Goal: Navigation & Orientation: Find specific page/section

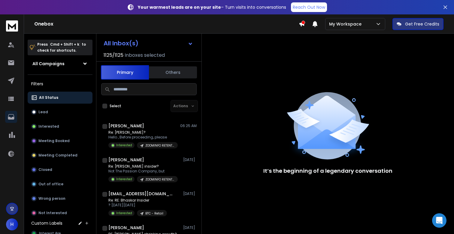
click at [169, 66] on button "Others" at bounding box center [173, 72] width 48 height 13
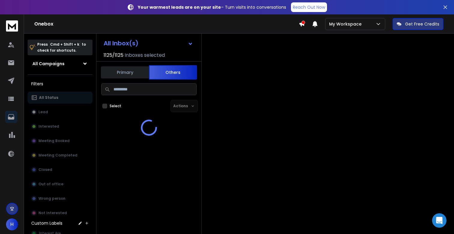
click at [167, 71] on button "Others" at bounding box center [173, 72] width 48 height 14
click at [131, 73] on button "Primary" at bounding box center [125, 72] width 48 height 13
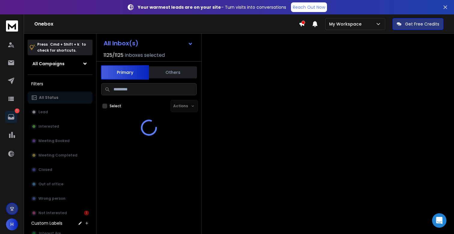
click at [131, 73] on button "Primary" at bounding box center [125, 72] width 48 height 14
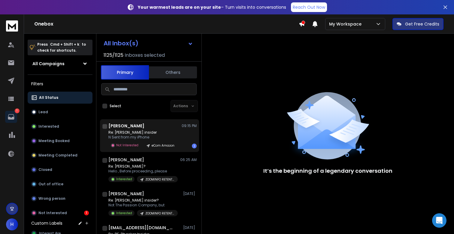
click at [162, 121] on div "[PERSON_NAME] 09:15 PM Re: [PERSON_NAME] insider N Sent from my iPhone Not Inte…" at bounding box center [149, 135] width 99 height 33
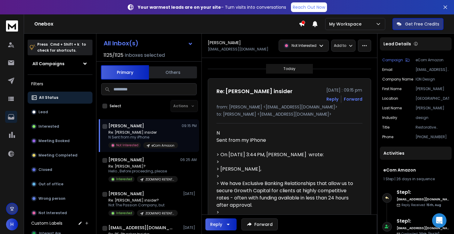
drag, startPoint x: 180, startPoint y: 59, endPoint x: 179, endPoint y: 62, distance: 3.4
click at [180, 59] on div "All Inbox(s) 1125 / 1125 Inboxes selected Primary Others Select Actions [PERSON…" at bounding box center [148, 151] width 105 height 234
click at [178, 66] on button "Others" at bounding box center [173, 72] width 48 height 13
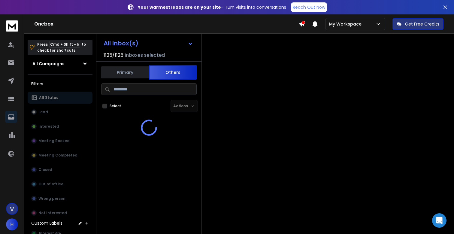
click at [178, 66] on button "Others" at bounding box center [173, 72] width 48 height 14
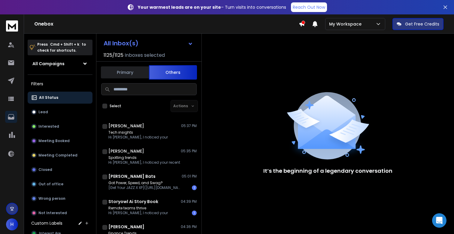
click at [124, 72] on button "Primary" at bounding box center [125, 72] width 48 height 13
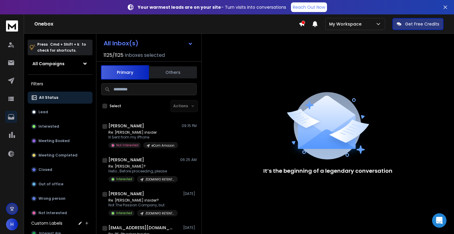
click at [188, 78] on button "Others" at bounding box center [173, 72] width 48 height 13
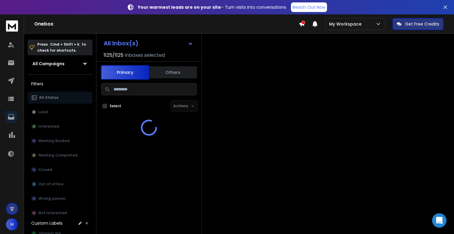
click at [121, 73] on button "Primary" at bounding box center [125, 72] width 48 height 14
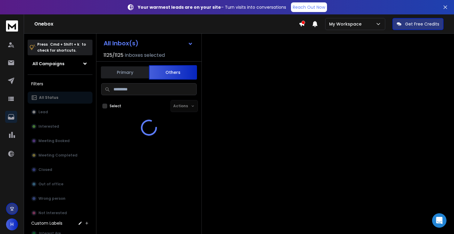
click at [168, 67] on button "Others" at bounding box center [173, 72] width 48 height 14
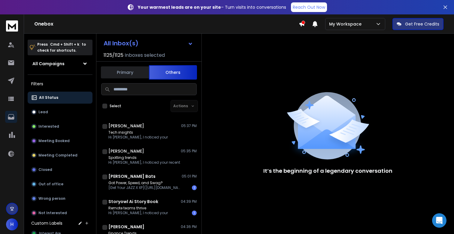
click at [130, 62] on div "All Inbox(s) 1125 / 1125 Inboxes selected Primary Others Select Actions [PERSON…" at bounding box center [148, 151] width 105 height 234
click at [131, 73] on button "Primary" at bounding box center [125, 72] width 48 height 13
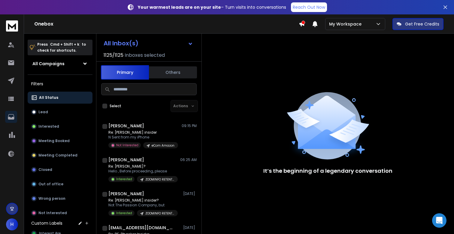
click at [180, 78] on button "Others" at bounding box center [173, 72] width 48 height 13
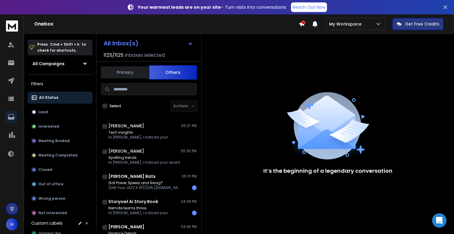
click at [123, 71] on button "Primary" at bounding box center [125, 72] width 48 height 13
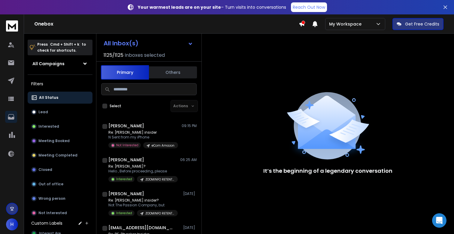
click at [165, 70] on button "Others" at bounding box center [173, 72] width 48 height 13
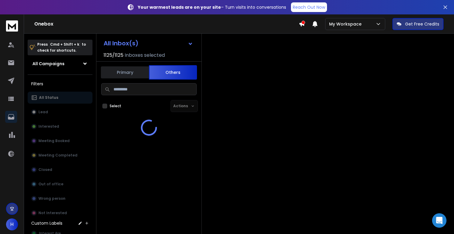
click at [165, 70] on button "Others" at bounding box center [173, 72] width 48 height 14
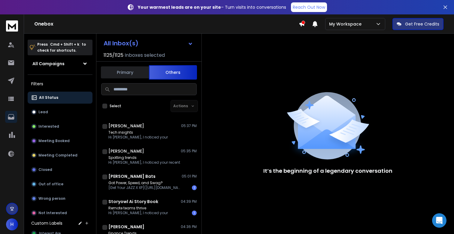
click at [138, 73] on button "Primary" at bounding box center [125, 72] width 48 height 13
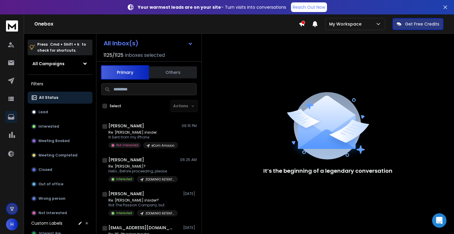
click at [174, 75] on button "Others" at bounding box center [173, 72] width 48 height 13
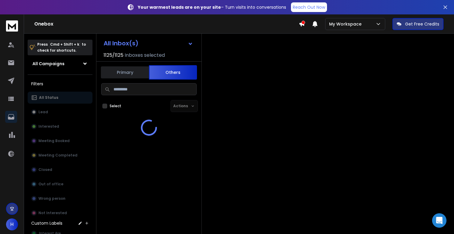
click at [174, 75] on button "Others" at bounding box center [173, 72] width 48 height 14
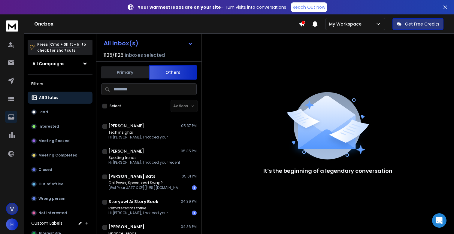
click at [136, 73] on button "Primary" at bounding box center [125, 72] width 48 height 13
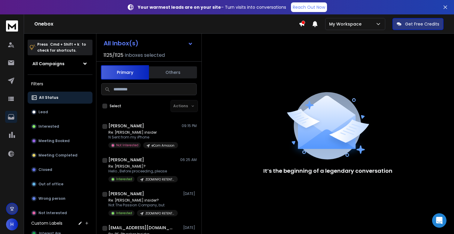
click at [185, 76] on button "Others" at bounding box center [173, 72] width 48 height 13
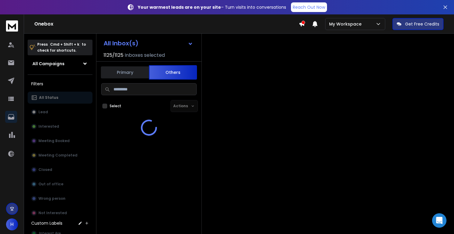
drag, startPoint x: 185, startPoint y: 76, endPoint x: 182, endPoint y: 73, distance: 4.5
click at [184, 76] on button "Others" at bounding box center [173, 72] width 48 height 14
click at [182, 73] on button "Others" at bounding box center [173, 72] width 48 height 14
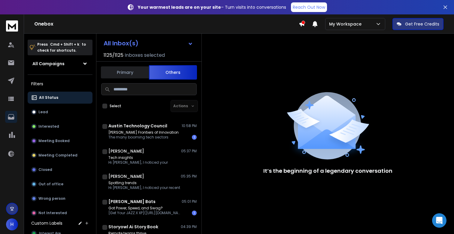
click at [117, 70] on button "Primary" at bounding box center [125, 72] width 48 height 13
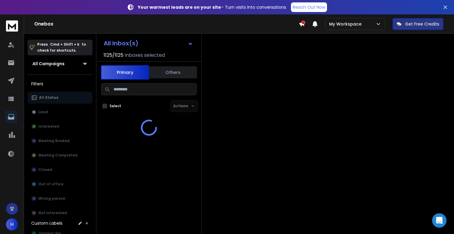
click at [117, 70] on button "Primary" at bounding box center [125, 72] width 48 height 14
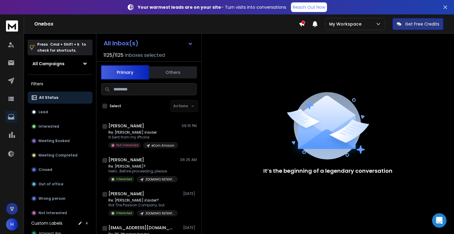
click at [169, 66] on button "Others" at bounding box center [173, 72] width 48 height 13
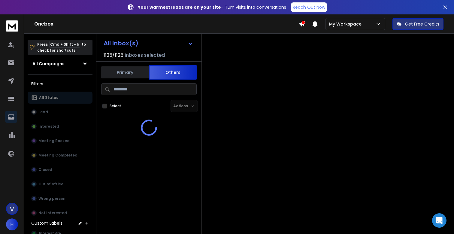
click at [169, 73] on button "Others" at bounding box center [173, 72] width 48 height 14
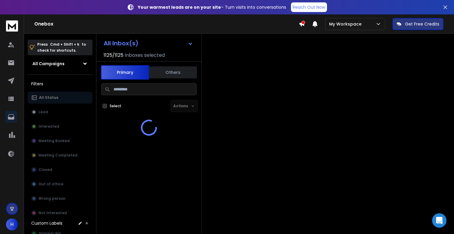
click at [135, 74] on button "Primary" at bounding box center [125, 72] width 48 height 14
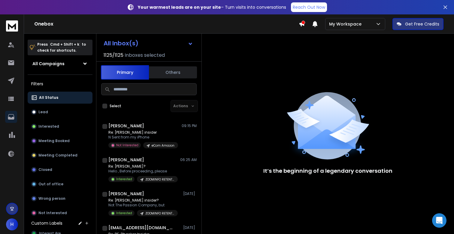
click at [178, 64] on div "All Inbox(s) 1125 / 1125 Inboxes selected Primary Others Select Actions [PERSON…" at bounding box center [148, 151] width 105 height 234
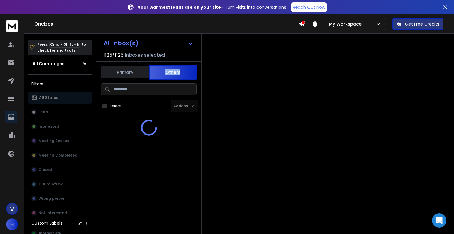
click at [176, 66] on button "Others" at bounding box center [173, 72] width 48 height 14
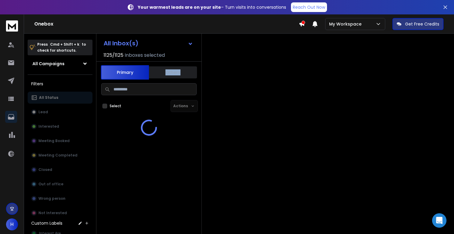
click at [114, 69] on button "Primary" at bounding box center [125, 72] width 48 height 14
